Goal: Information Seeking & Learning: Check status

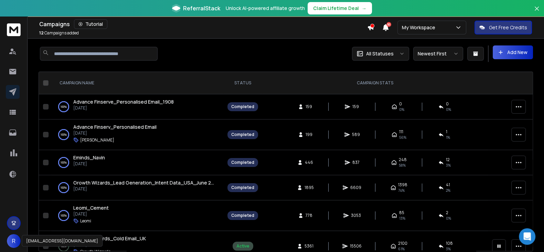
click at [20, 239] on span "R" at bounding box center [14, 241] width 14 height 14
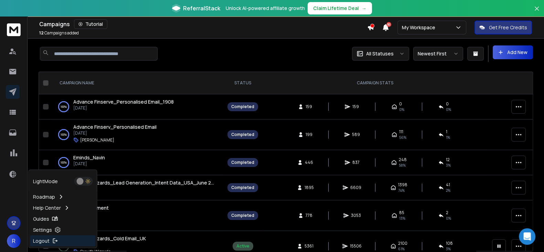
click at [43, 240] on p "Logout" at bounding box center [41, 240] width 17 height 7
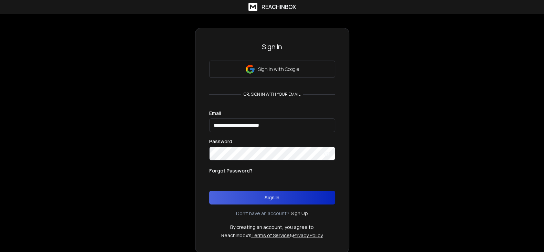
click at [224, 124] on input "**********" at bounding box center [272, 125] width 126 height 14
type input "**********"
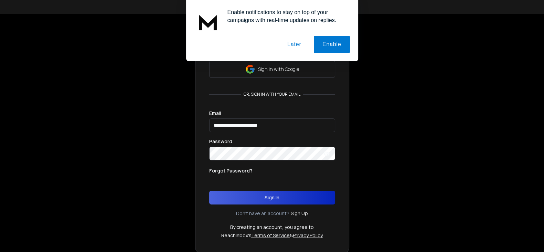
click at [296, 41] on button "Later" at bounding box center [294, 44] width 31 height 17
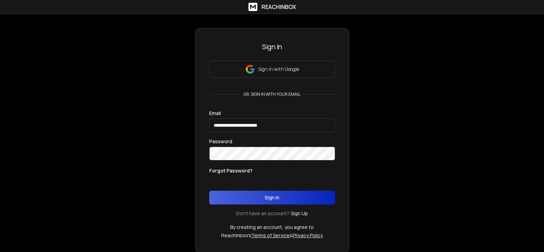
click at [294, 199] on button "Sign In" at bounding box center [272, 198] width 126 height 14
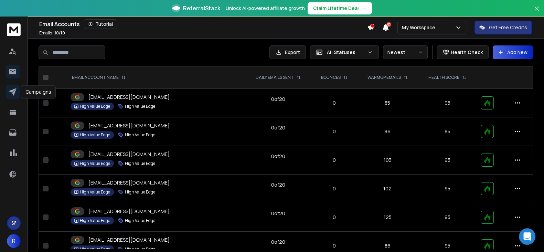
click at [9, 94] on icon at bounding box center [13, 92] width 8 height 8
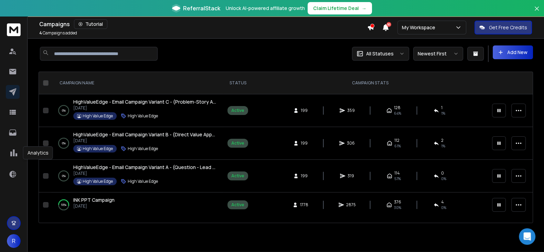
drag, startPoint x: 10, startPoint y: 153, endPoint x: 58, endPoint y: 55, distance: 108.7
click at [58, 54] on input at bounding box center [99, 54] width 118 height 14
drag, startPoint x: 10, startPoint y: 236, endPoint x: 3, endPoint y: 241, distance: 8.9
click at [0, 241] on div "R" at bounding box center [14, 136] width 28 height 238
click at [9, 244] on span "R" at bounding box center [14, 241] width 14 height 14
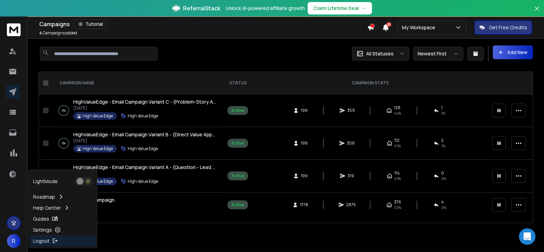
click at [43, 240] on p "Logout" at bounding box center [41, 240] width 17 height 7
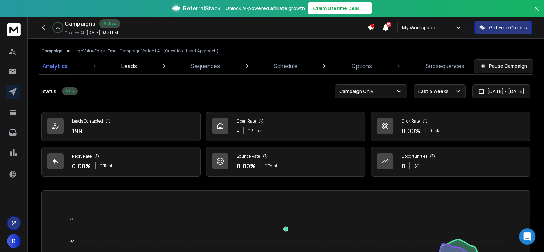
click at [134, 67] on p "Leads" at bounding box center [128, 66] width 15 height 8
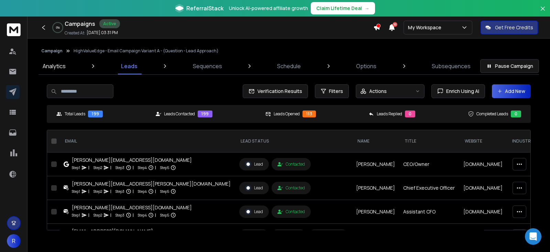
click at [54, 63] on p "Analytics" at bounding box center [54, 66] width 23 height 8
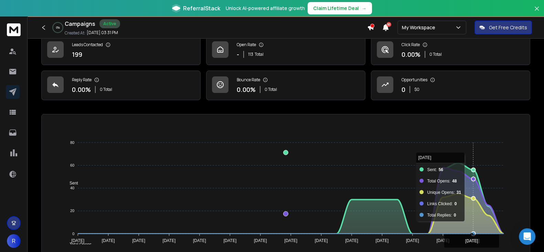
scroll to position [43, 0]
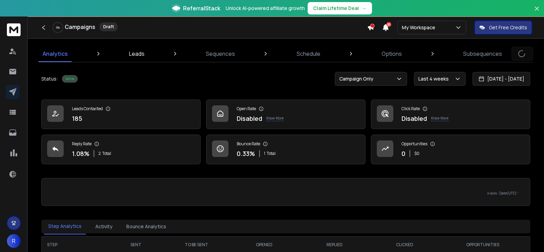
click at [143, 61] on link "Leads" at bounding box center [137, 53] width 24 height 17
click at [141, 61] on link "Leads" at bounding box center [137, 53] width 24 height 17
click at [140, 60] on link "Leads" at bounding box center [137, 53] width 24 height 17
click at [135, 59] on link "Leads" at bounding box center [137, 53] width 24 height 17
click at [138, 59] on link "Leads" at bounding box center [137, 53] width 24 height 17
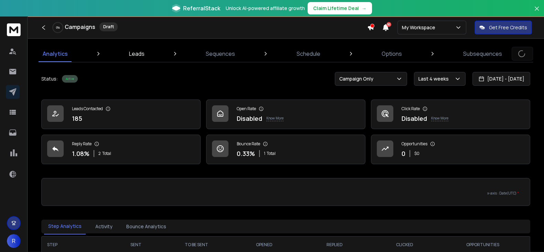
click at [137, 54] on p "Leads" at bounding box center [136, 54] width 15 height 8
click at [137, 51] on p "Leads" at bounding box center [136, 54] width 15 height 8
click at [137, 50] on p "Leads" at bounding box center [136, 54] width 15 height 8
click at [138, 53] on p "Leads" at bounding box center [136, 54] width 15 height 8
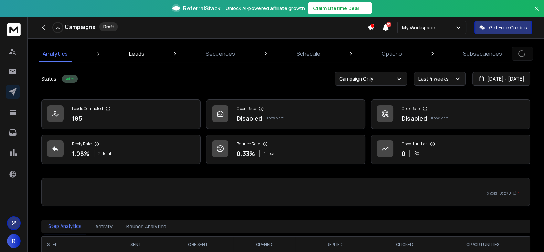
click at [138, 53] on p "Leads" at bounding box center [136, 54] width 15 height 8
click at [139, 53] on div "Analytics Leads Sequences Schedule Options Subsequences" at bounding box center [286, 53] width 494 height 17
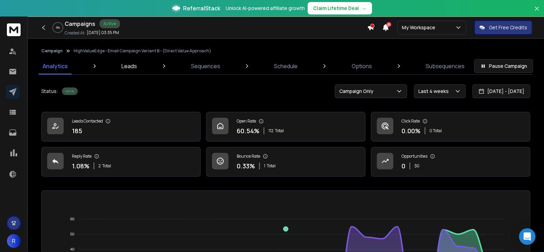
click at [136, 61] on link "Leads" at bounding box center [129, 66] width 24 height 17
click at [133, 65] on p "Leads" at bounding box center [128, 66] width 15 height 8
click at [132, 67] on p "Leads" at bounding box center [128, 66] width 15 height 8
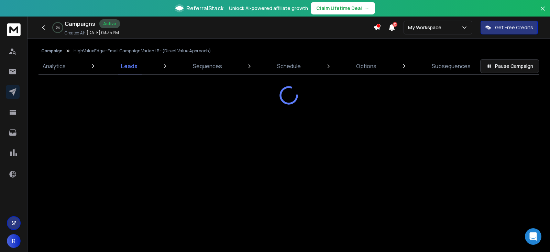
click at [132, 75] on div "Campaign HighValueEdge - Email Campaign Variant B - (Direct Value Approach) Ana…" at bounding box center [289, 77] width 501 height 64
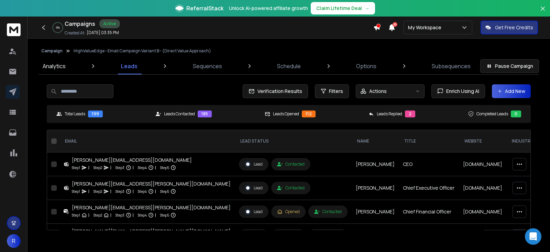
click at [63, 70] on p "Analytics" at bounding box center [54, 66] width 23 height 8
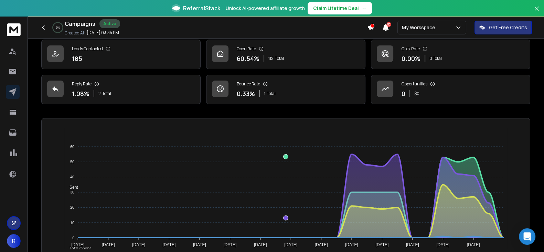
scroll to position [86, 0]
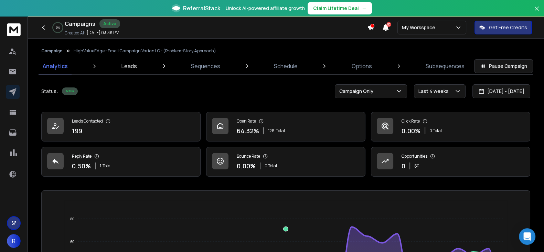
click at [138, 65] on link "Leads" at bounding box center [129, 66] width 24 height 17
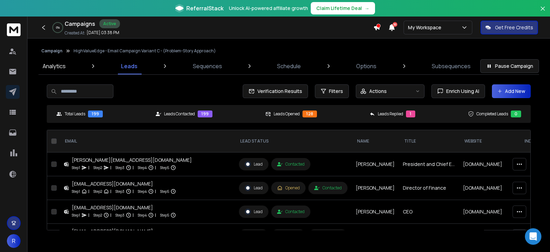
click at [65, 68] on p "Analytics" at bounding box center [54, 66] width 23 height 8
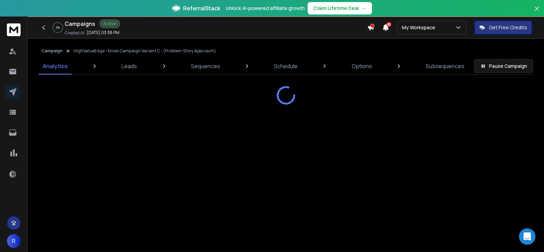
click at [67, 73] on link "Analytics" at bounding box center [55, 66] width 33 height 17
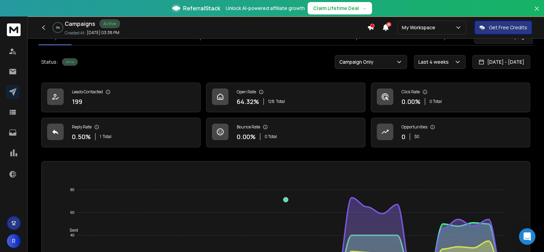
scroll to position [43, 0]
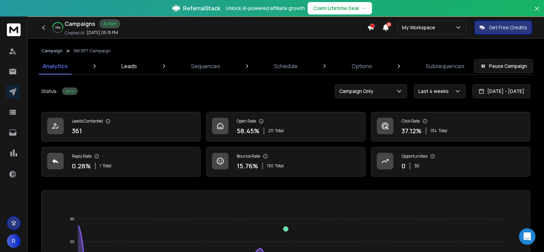
click at [127, 69] on p "Leads" at bounding box center [128, 66] width 15 height 8
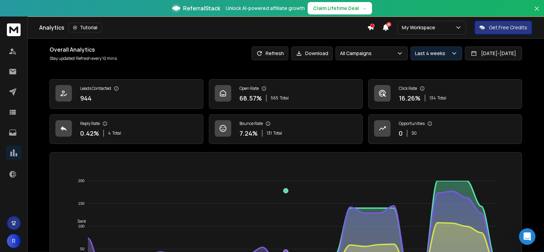
click at [419, 55] on p "Last 4 weeks" at bounding box center [431, 53] width 33 height 7
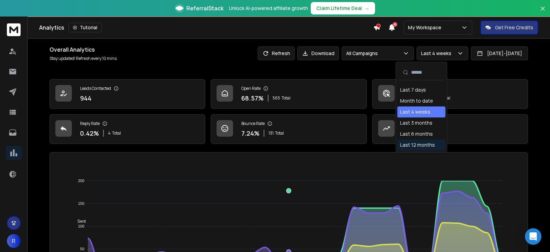
click at [412, 146] on div "Last 12 months" at bounding box center [417, 144] width 35 height 7
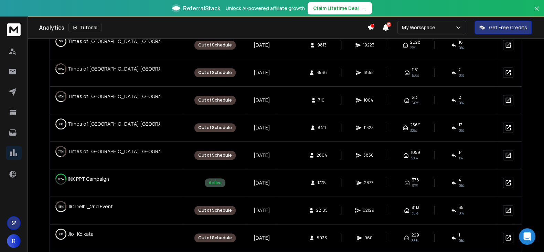
scroll to position [456, 0]
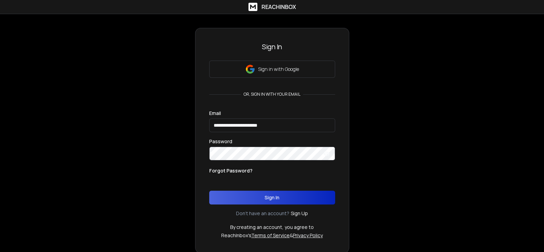
click at [248, 125] on input "**********" at bounding box center [272, 125] width 126 height 14
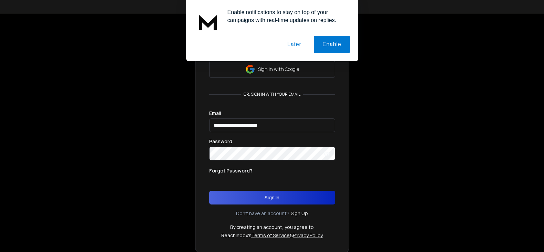
type input "**********"
click at [285, 196] on button "Sign In" at bounding box center [272, 198] width 126 height 14
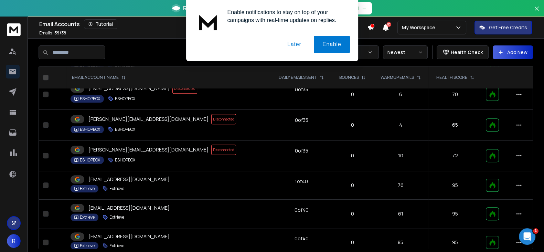
scroll to position [731, 0]
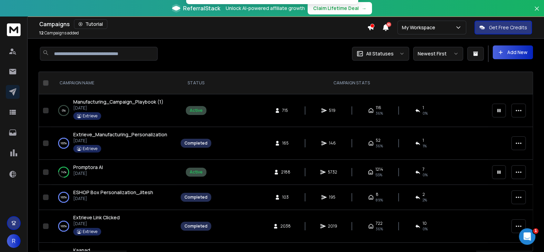
click at [296, 41] on button "Later" at bounding box center [294, 44] width 31 height 17
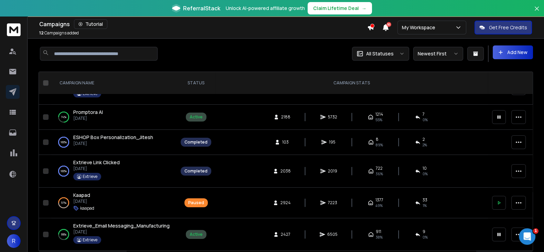
scroll to position [86, 0]
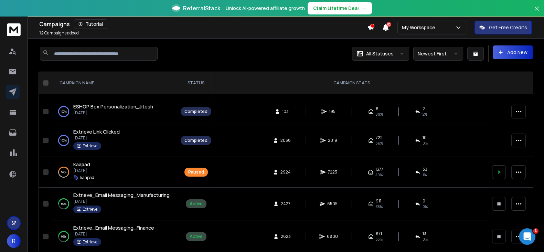
drag, startPoint x: 158, startPoint y: 197, endPoint x: 135, endPoint y: 190, distance: 24.5
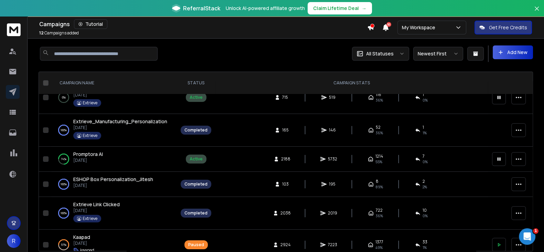
scroll to position [0, 0]
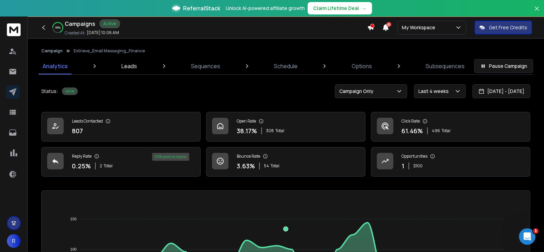
click at [133, 67] on p "Leads" at bounding box center [128, 66] width 15 height 8
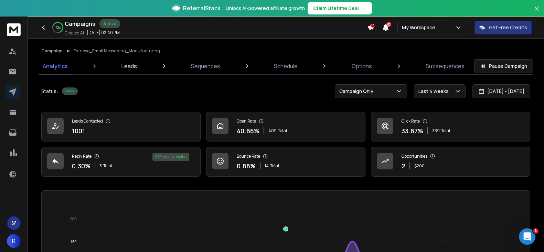
click at [132, 71] on link "Leads" at bounding box center [129, 66] width 24 height 17
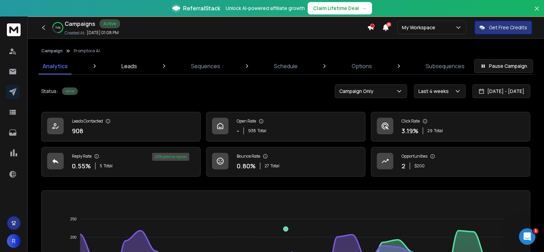
click at [134, 64] on p "Leads" at bounding box center [128, 66] width 15 height 8
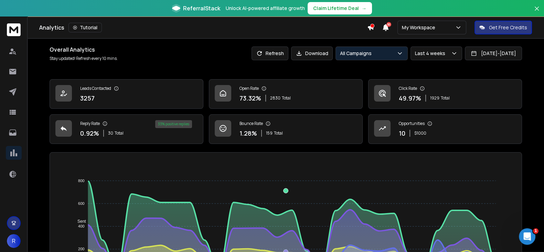
click at [372, 54] on div "All Campaigns" at bounding box center [371, 53] width 63 height 7
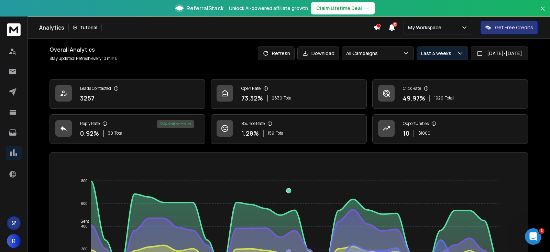
click at [428, 52] on div "Last 4 weeks" at bounding box center [442, 53] width 43 height 7
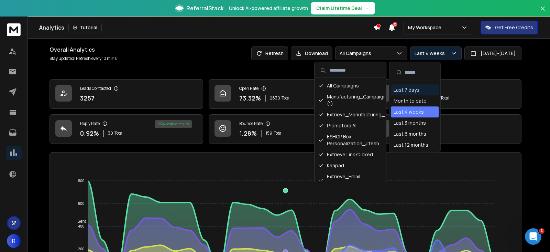
click at [432, 52] on div "Last 4 weeks" at bounding box center [436, 53] width 43 height 7
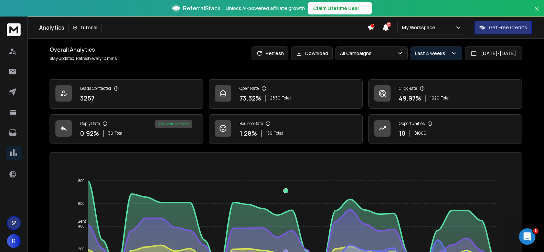
click at [427, 55] on div "Last 4 weeks" at bounding box center [436, 53] width 43 height 7
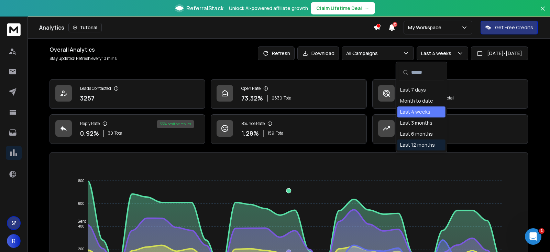
click at [418, 142] on div "Last 12 months" at bounding box center [417, 144] width 35 height 7
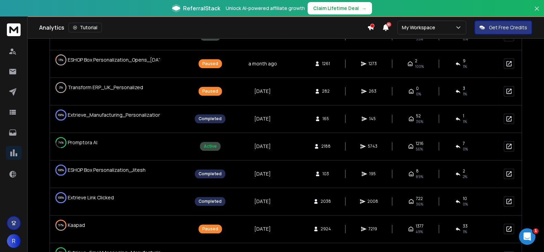
scroll to position [344, 0]
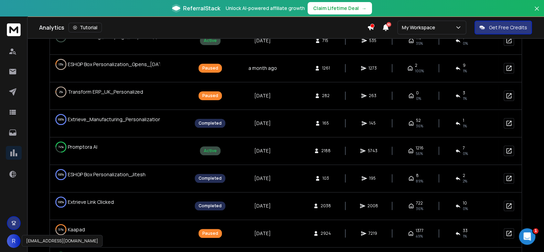
click at [17, 239] on span "R" at bounding box center [14, 241] width 14 height 14
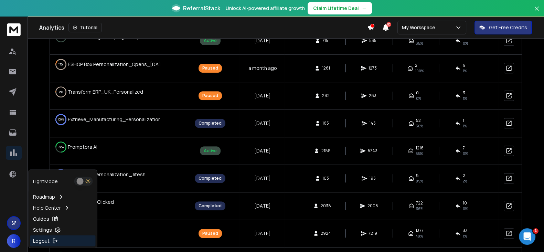
click at [41, 240] on p "Logout" at bounding box center [41, 240] width 17 height 7
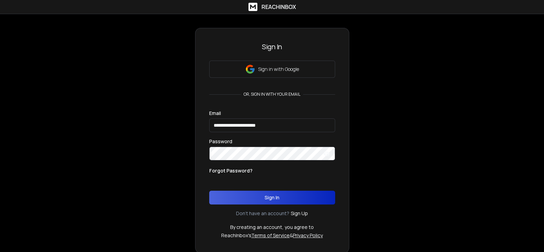
click at [241, 124] on input "**********" at bounding box center [272, 125] width 126 height 14
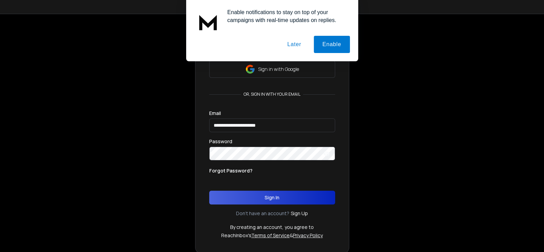
type input "**********"
click at [280, 198] on button "Sign In" at bounding box center [272, 198] width 126 height 14
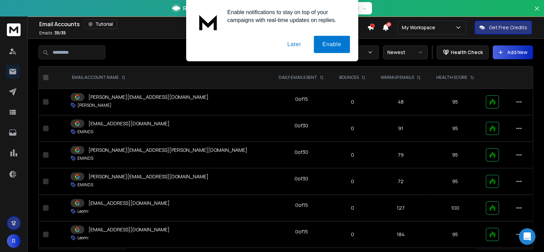
click at [299, 43] on button "Later" at bounding box center [294, 44] width 31 height 17
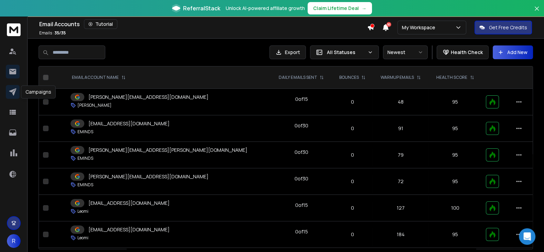
click at [10, 93] on icon at bounding box center [13, 92] width 8 height 8
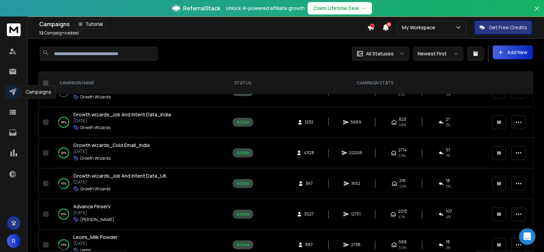
scroll to position [172, 0]
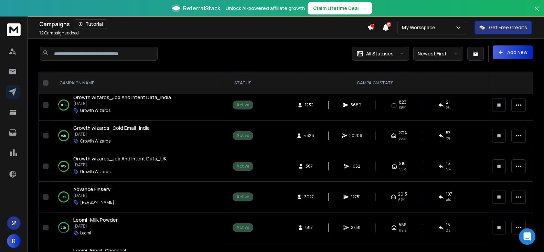
drag, startPoint x: 108, startPoint y: 182, endPoint x: 107, endPoint y: 188, distance: 5.9
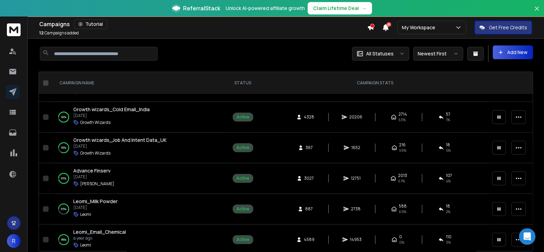
scroll to position [198, 0]
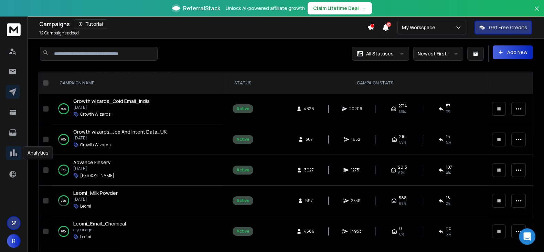
click at [7, 152] on link at bounding box center [14, 153] width 16 height 16
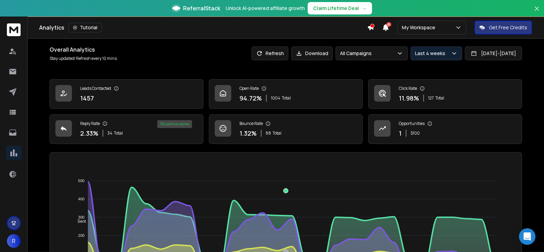
click at [416, 54] on p "Last 4 weeks" at bounding box center [431, 53] width 33 height 7
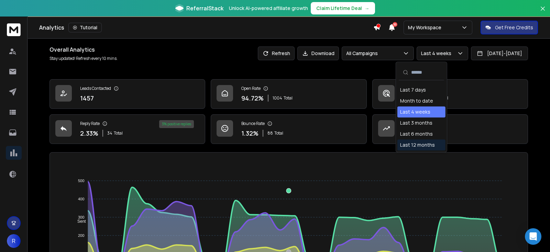
click at [407, 143] on div "Last 12 months" at bounding box center [417, 144] width 35 height 7
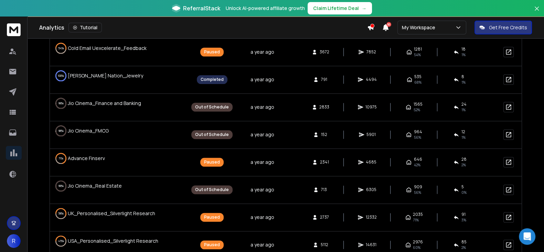
scroll to position [1088, 0]
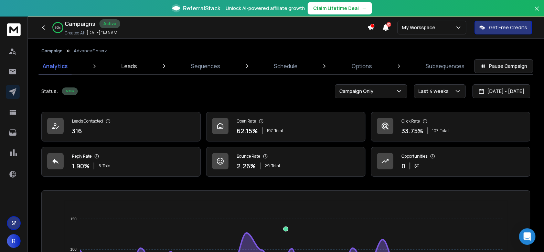
click at [131, 71] on link "Leads" at bounding box center [129, 66] width 24 height 17
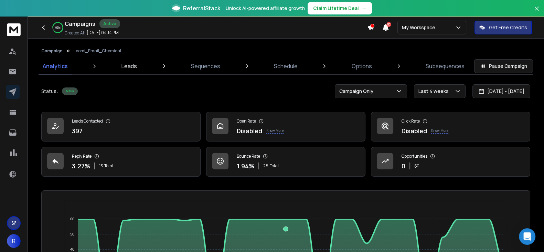
click at [131, 70] on p "Leads" at bounding box center [128, 66] width 15 height 8
